Goal: Communication & Community: Answer question/provide support

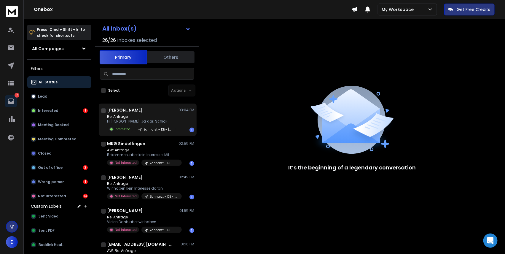
click at [157, 114] on p "Re: Anfrage" at bounding box center [141, 116] width 68 height 5
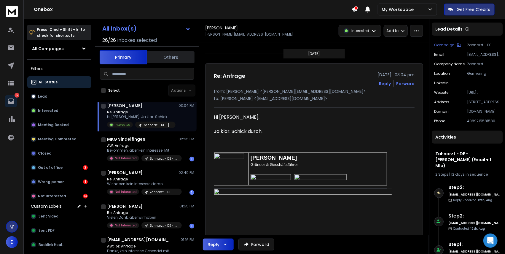
scroll to position [5, 0]
click at [491, 91] on p "[URL][DOMAIN_NAME]" at bounding box center [483, 92] width 33 height 5
drag, startPoint x: 276, startPoint y: 90, endPoint x: 304, endPoint y: 91, distance: 28.2
click at [304, 91] on p "from: [PERSON_NAME] <[PERSON_NAME][EMAIL_ADDRESS][DOMAIN_NAME]>" at bounding box center [314, 91] width 201 height 6
copy p "[DOMAIN_NAME]"
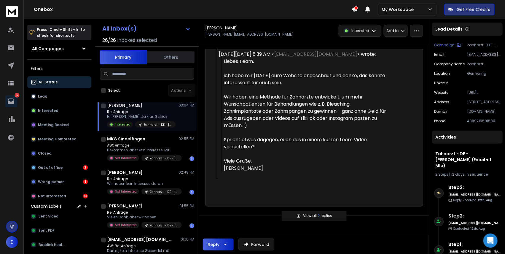
scroll to position [344, 0]
click at [313, 216] on p "View all 2 replies" at bounding box center [317, 215] width 29 height 5
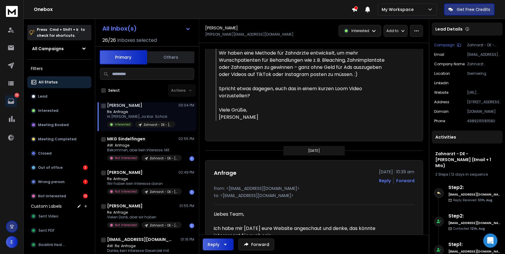
scroll to position [0, 0]
click at [487, 54] on p "[EMAIL_ADDRESS][DOMAIN_NAME]" at bounding box center [483, 54] width 33 height 5
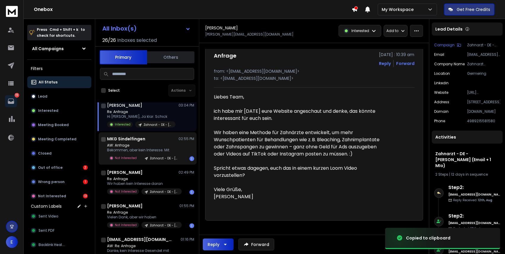
scroll to position [823, 0]
click at [156, 151] on div "AW: Anfrage Bekommen, aber kein Interesse. Mit Not Interested Zahnarzt - DE - […" at bounding box center [144, 152] width 75 height 18
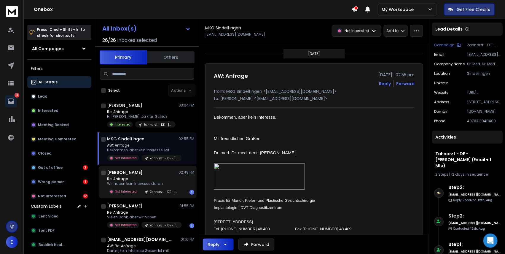
click at [158, 184] on p "Wir haben kein Interesse daran" at bounding box center [142, 183] width 71 height 5
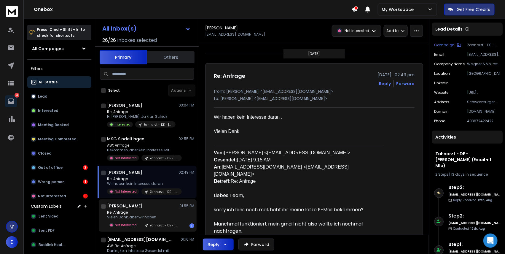
click at [161, 205] on div "[PERSON_NAME] 01:55 PM" at bounding box center [150, 206] width 87 height 6
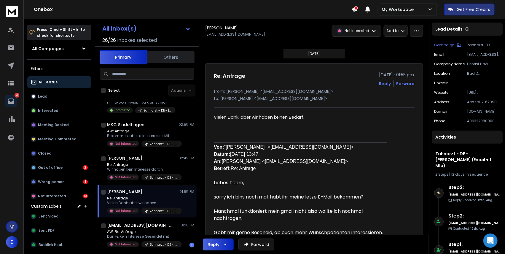
scroll to position [35, 0]
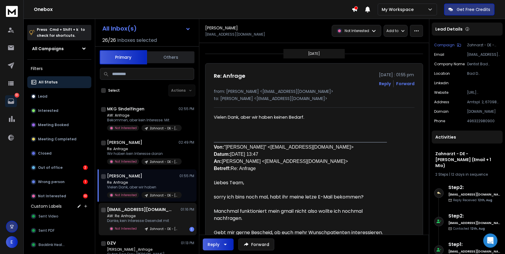
click at [161, 206] on div "[EMAIL_ADDRESS][DOMAIN_NAME] 01:16 PM" at bounding box center [150, 209] width 87 height 6
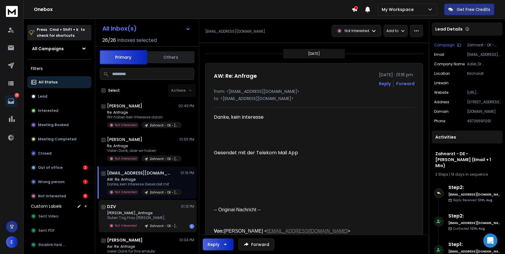
click at [161, 205] on div "DZV 01:13 PM" at bounding box center [150, 206] width 87 height 6
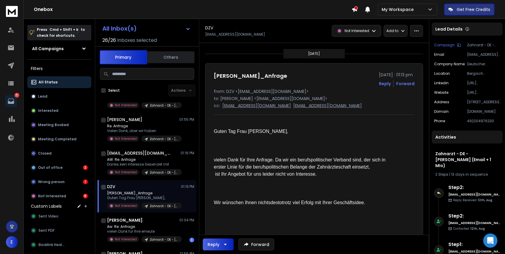
scroll to position [92, 0]
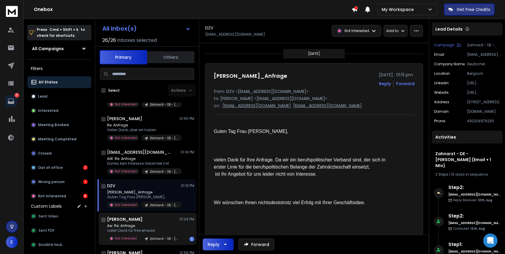
click at [166, 216] on div "[PERSON_NAME] 01:04 PM" at bounding box center [150, 219] width 87 height 6
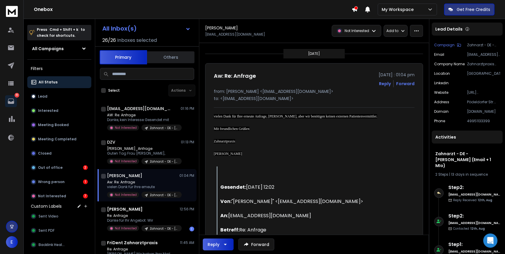
scroll to position [137, 0]
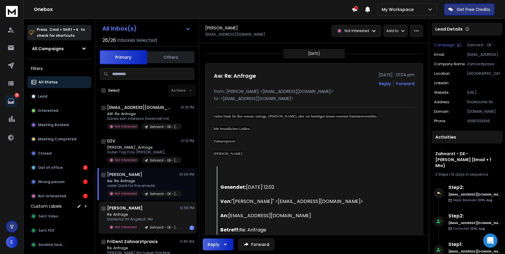
click at [169, 212] on p "Re: Anfrage" at bounding box center [142, 214] width 71 height 5
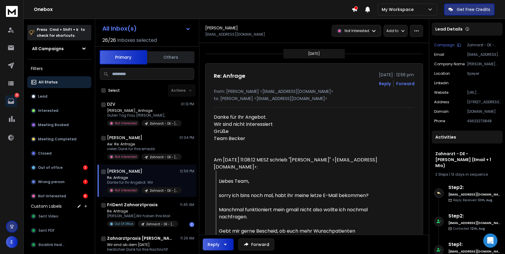
scroll to position [175, 0]
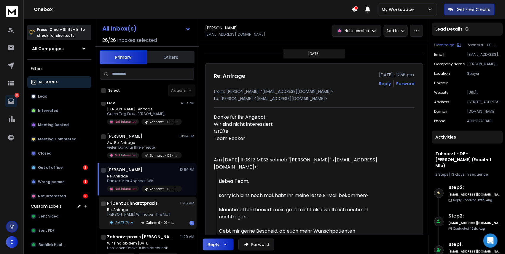
click at [169, 212] on p "[PERSON_NAME],Wir haben Ihre Mail" at bounding box center [142, 214] width 71 height 5
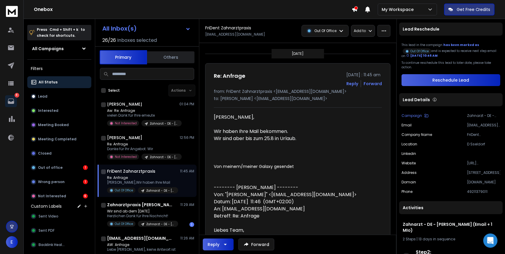
scroll to position [210, 0]
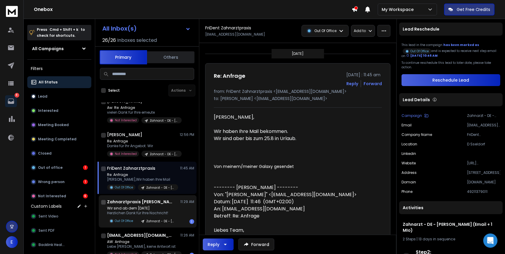
click at [169, 210] on p "Herzlichen Dank für Ihre Nachricht!" at bounding box center [142, 212] width 71 height 5
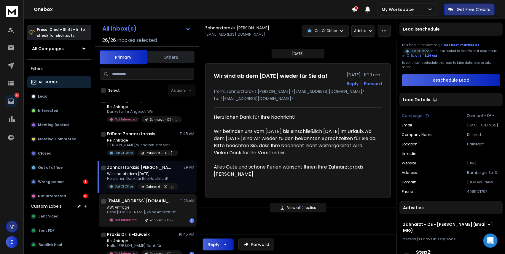
scroll to position [238, 0]
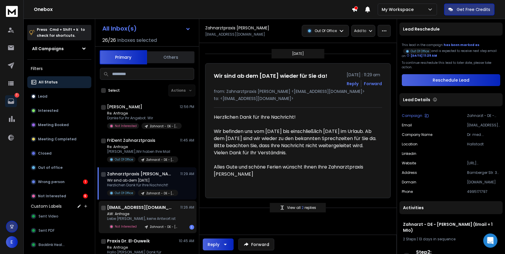
click at [170, 201] on div "[EMAIL_ADDRESS][DOMAIN_NAME] 11:26 AM AW: Anfrage Liebe [PERSON_NAME], keine An…" at bounding box center [148, 217] width 98 height 32
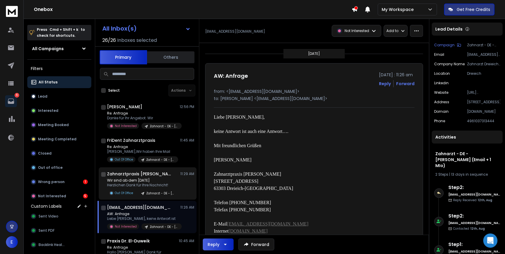
click at [171, 178] on p "Wir sind ab dem [DATE]" at bounding box center [142, 180] width 71 height 5
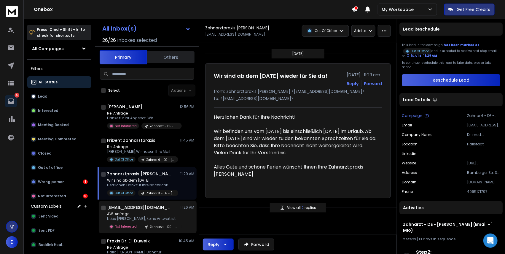
click at [166, 204] on h1 "[EMAIL_ADDRESS][DOMAIN_NAME]" at bounding box center [139, 207] width 65 height 6
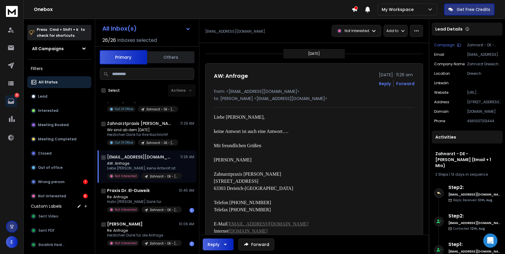
scroll to position [306, 0]
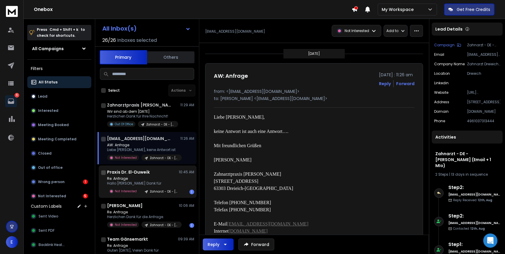
click at [173, 176] on p "Re: Anfrage" at bounding box center [142, 178] width 71 height 5
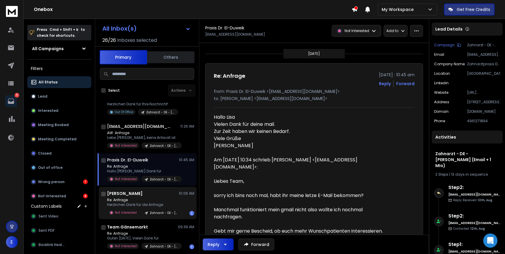
scroll to position [328, 0]
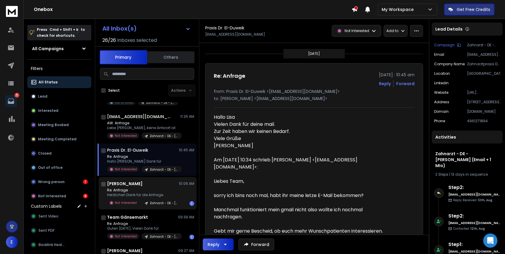
click at [176, 188] on p "Re: Anfrage" at bounding box center [142, 190] width 71 height 5
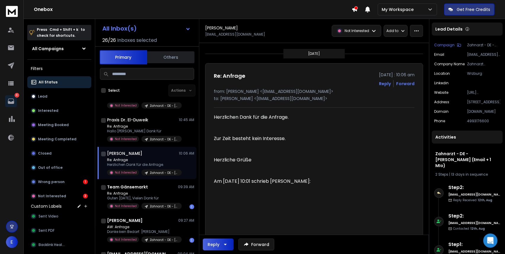
scroll to position [361, 0]
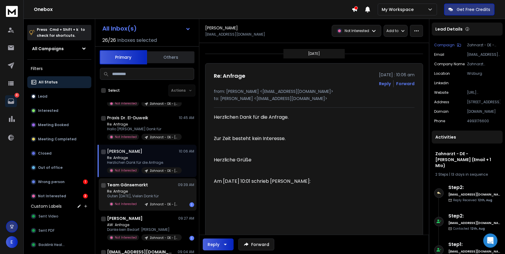
click at [176, 189] on p "Re: Anfrage" at bounding box center [142, 191] width 71 height 5
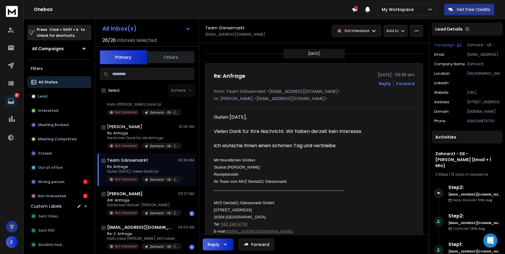
scroll to position [385, 0]
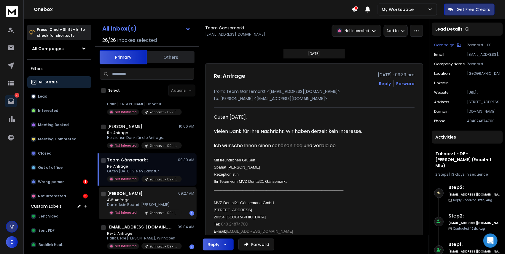
click at [178, 191] on p "09:27 AM" at bounding box center [186, 193] width 16 height 5
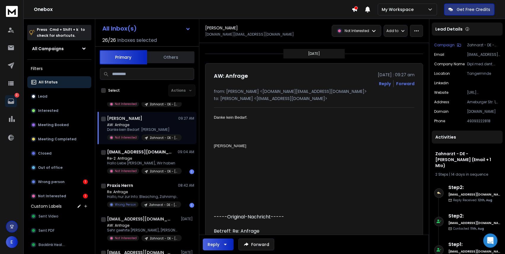
scroll to position [461, 0]
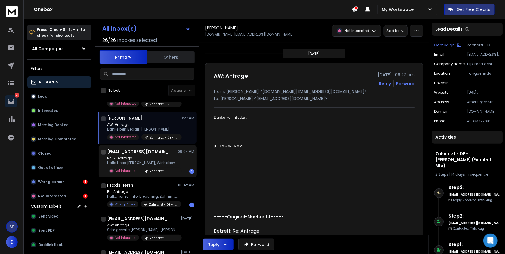
click at [181, 161] on div "Re-2: Anfrage Hallo Liebe [PERSON_NAME], Wir haben Not Interested Zahnarzt - DE…" at bounding box center [144, 165] width 75 height 18
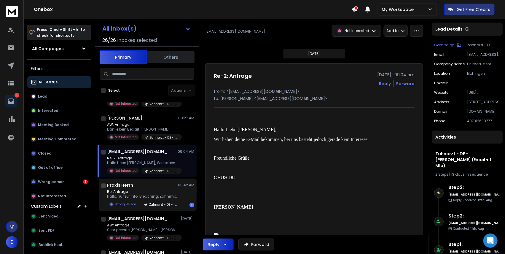
click at [174, 194] on div "Re: Anfrage Hallo, nur zur Info: Bleaching, Zahnimplantate oder Wrong Person Za…" at bounding box center [144, 198] width 74 height 18
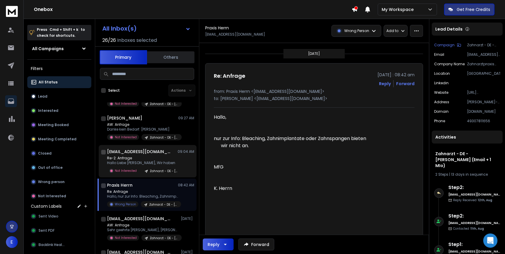
click at [175, 156] on p "Re-2: Anfrage" at bounding box center [142, 158] width 71 height 5
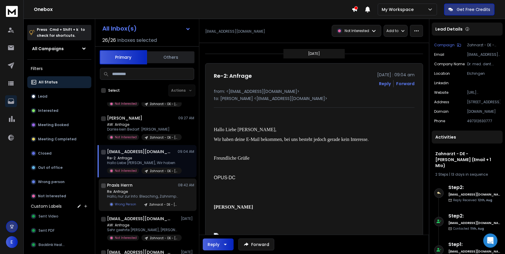
click at [166, 202] on p "Zahnarzt - DE - [PERSON_NAME] (Email + 1 MIo)" at bounding box center [163, 204] width 28 height 4
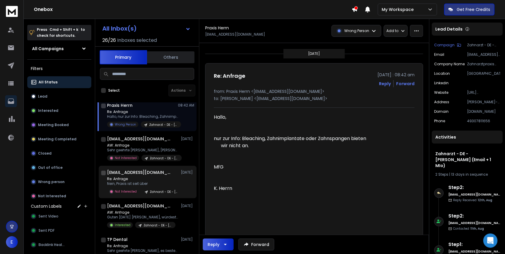
scroll to position [541, 0]
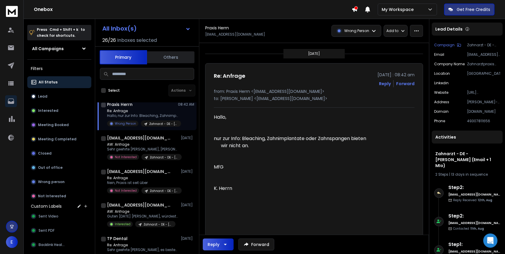
click at [478, 90] on p "[URL][DOMAIN_NAME]" at bounding box center [483, 92] width 33 height 5
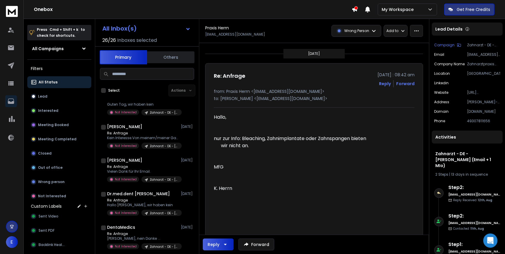
scroll to position [934, 0]
